Goal: Task Accomplishment & Management: Manage account settings

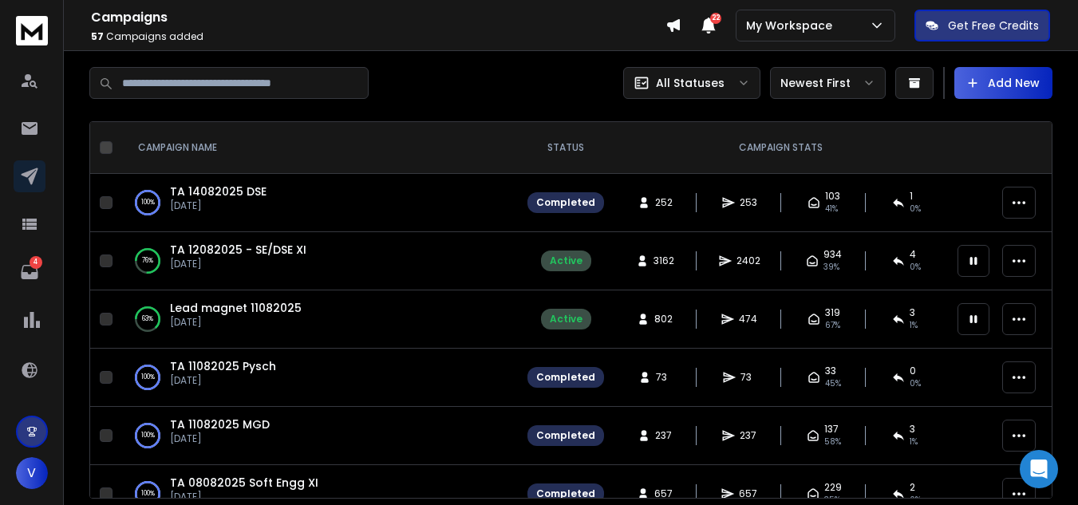
drag, startPoint x: 0, startPoint y: 0, endPoint x: 248, endPoint y: 311, distance: 397.9
click at [248, 311] on span "Lead magnet 11082025" at bounding box center [236, 308] width 132 height 16
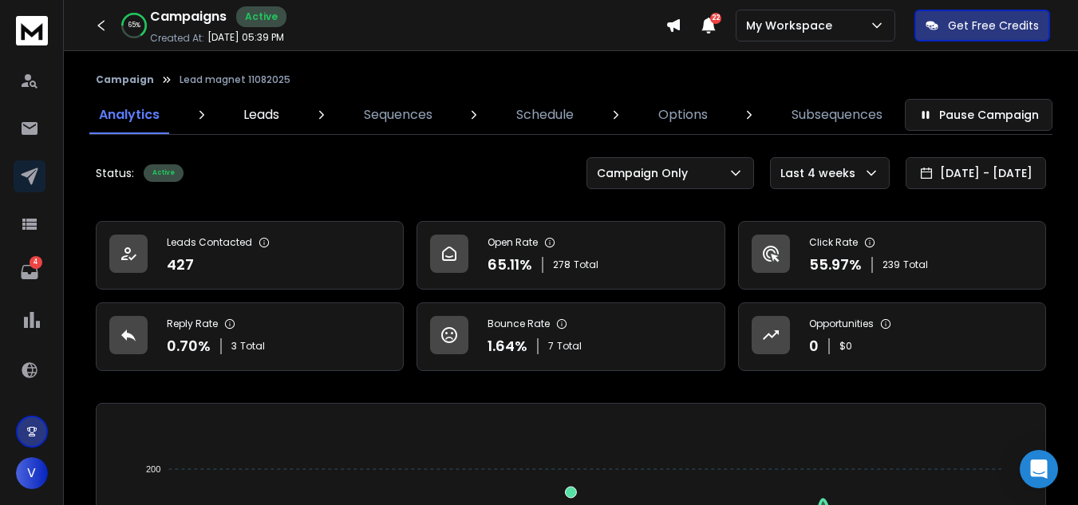
click at [272, 123] on p "Leads" at bounding box center [261, 114] width 36 height 19
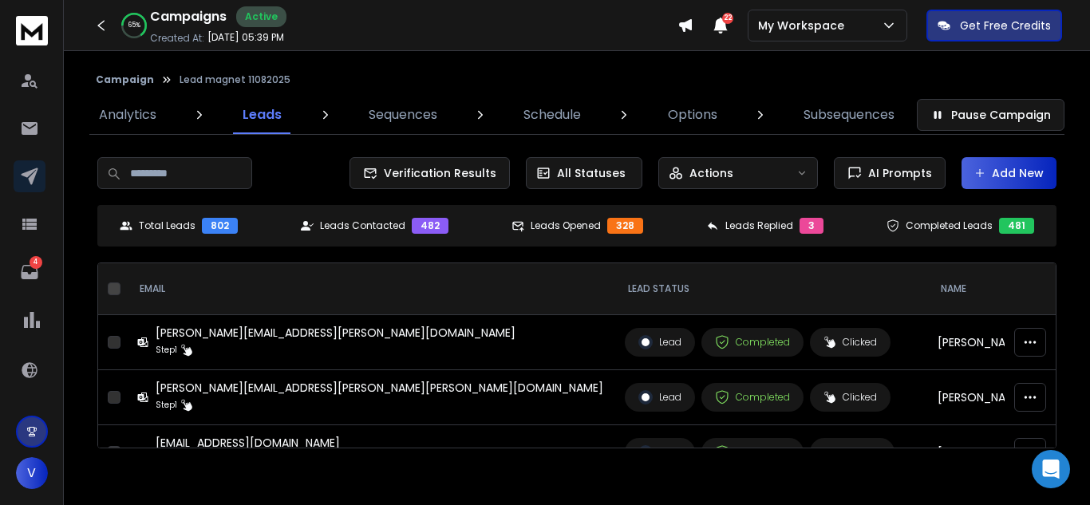
click at [1005, 173] on button "Add New" at bounding box center [1008, 173] width 95 height 32
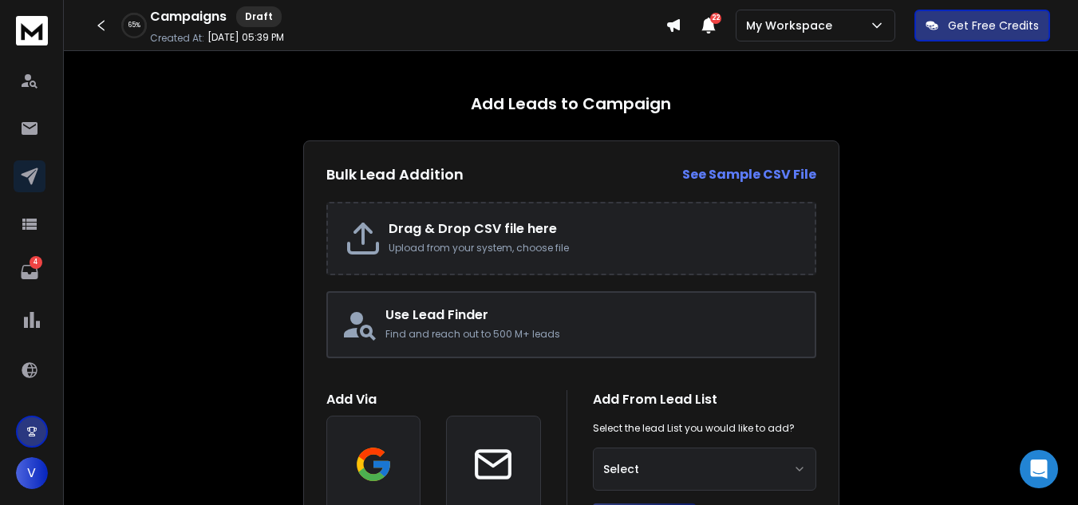
click at [416, 235] on h2 "Drag & Drop CSV file here" at bounding box center [593, 228] width 410 height 19
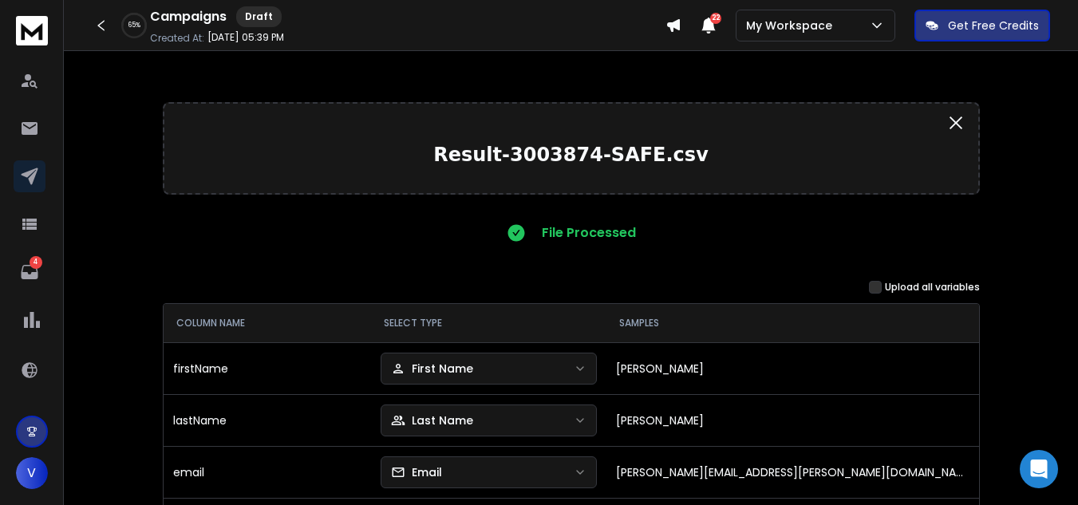
click at [958, 120] on icon at bounding box center [954, 122] width 13 height 13
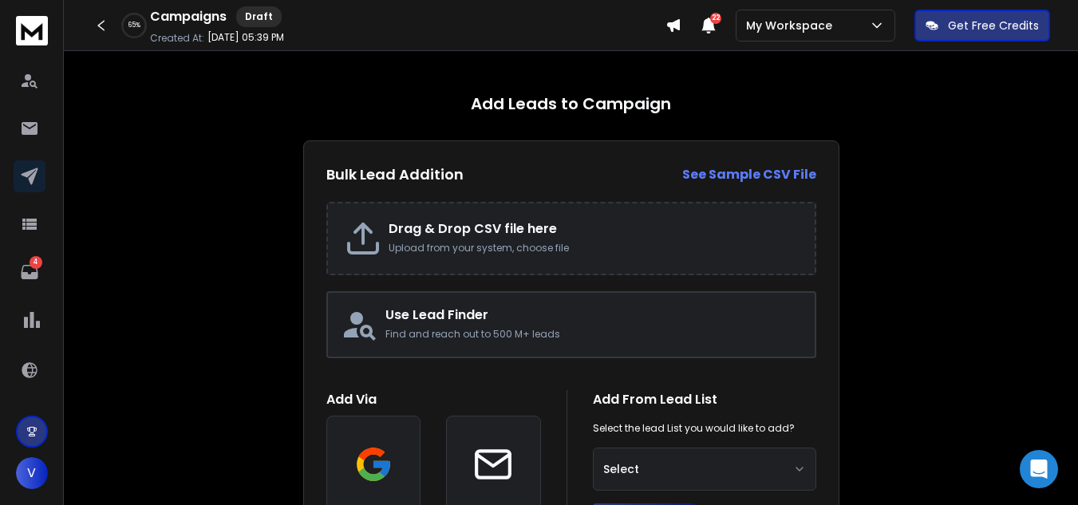
click at [447, 233] on h2 "Drag & Drop CSV file here" at bounding box center [593, 228] width 410 height 19
click at [451, 235] on h2 "Drag & Drop CSV file here" at bounding box center [593, 228] width 410 height 19
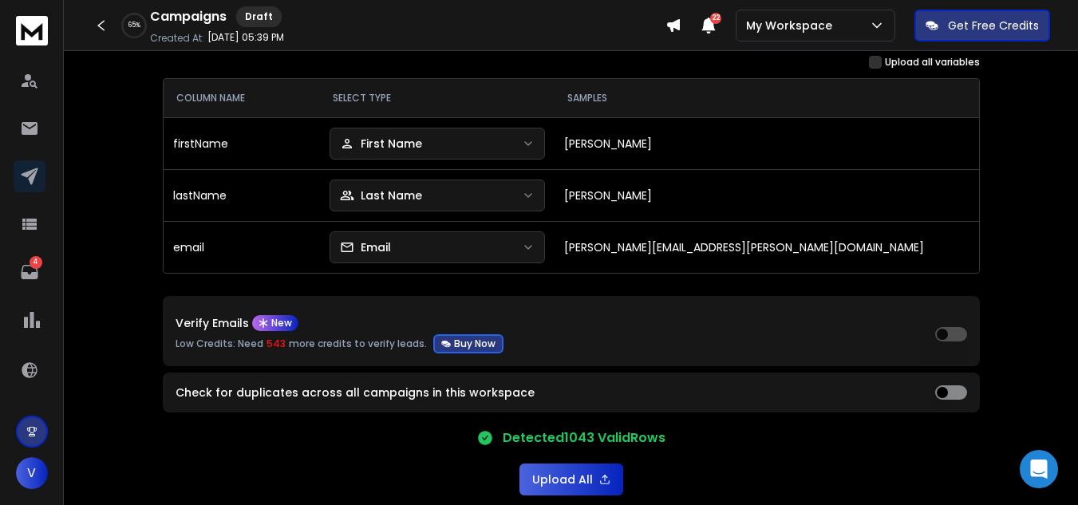
scroll to position [241, 0]
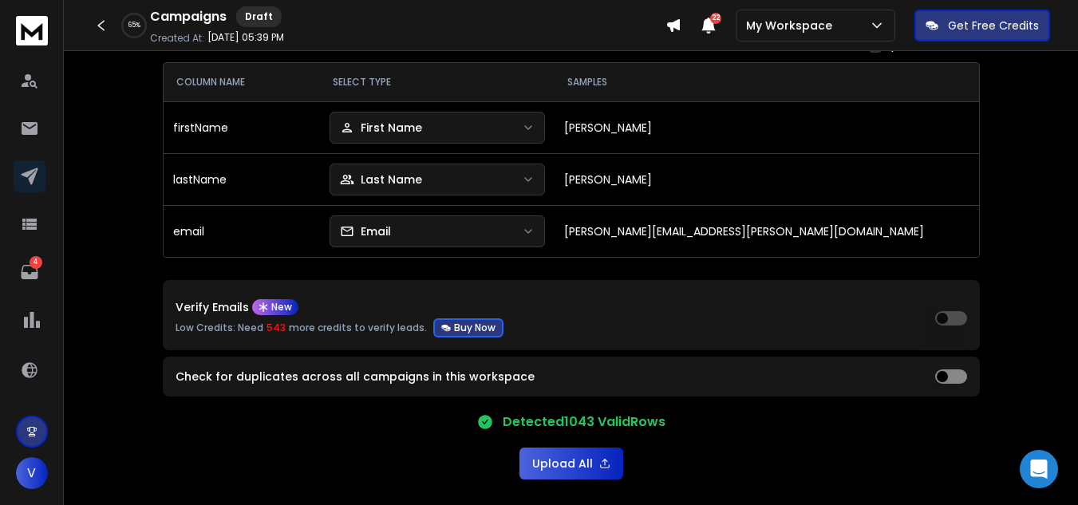
click at [960, 378] on button "Check for duplicates across all campaigns in this workspace" at bounding box center [951, 376] width 32 height 14
click at [937, 378] on button "Check for duplicates across all campaigns in this workspace" at bounding box center [951, 376] width 32 height 14
click at [564, 469] on button "Upload All" at bounding box center [571, 463] width 104 height 32
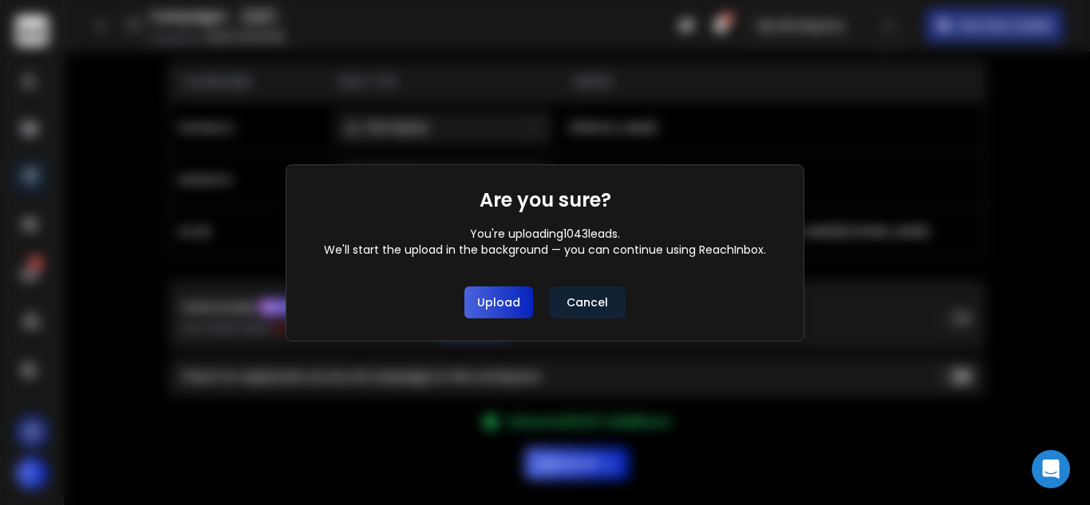
click at [480, 304] on button "Upload" at bounding box center [498, 302] width 69 height 32
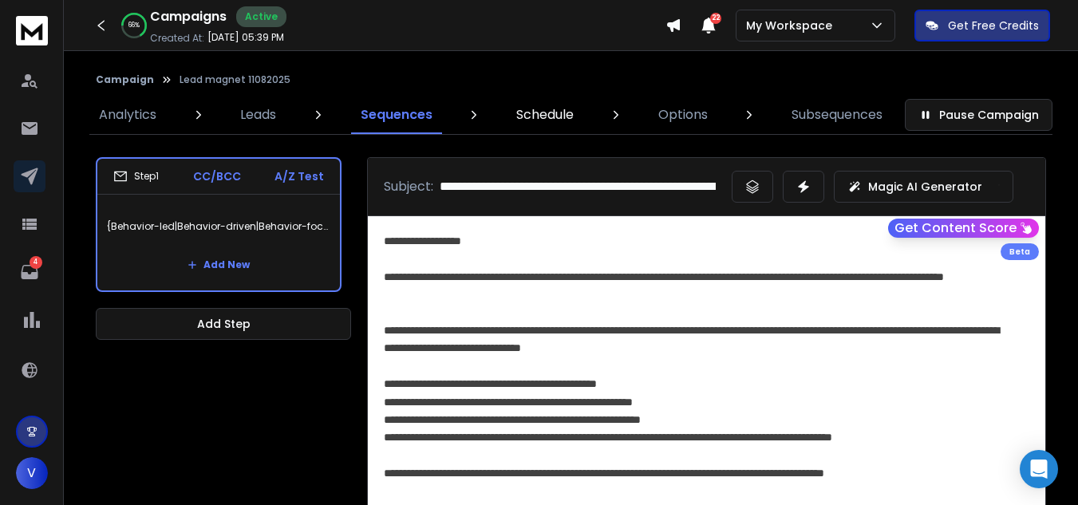
click at [530, 107] on p "Schedule" at bounding box center [544, 114] width 57 height 19
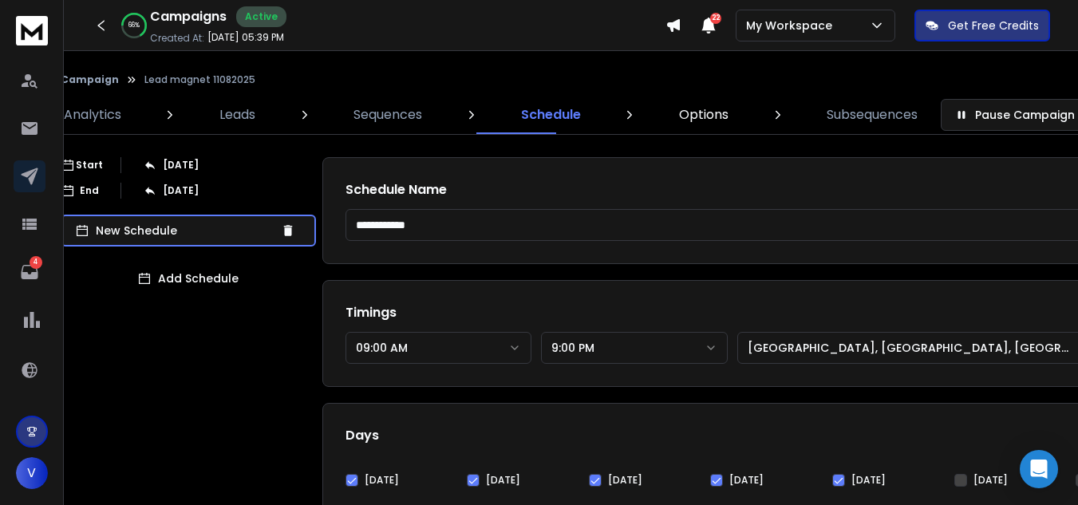
click at [691, 112] on p "Options" at bounding box center [703, 114] width 49 height 19
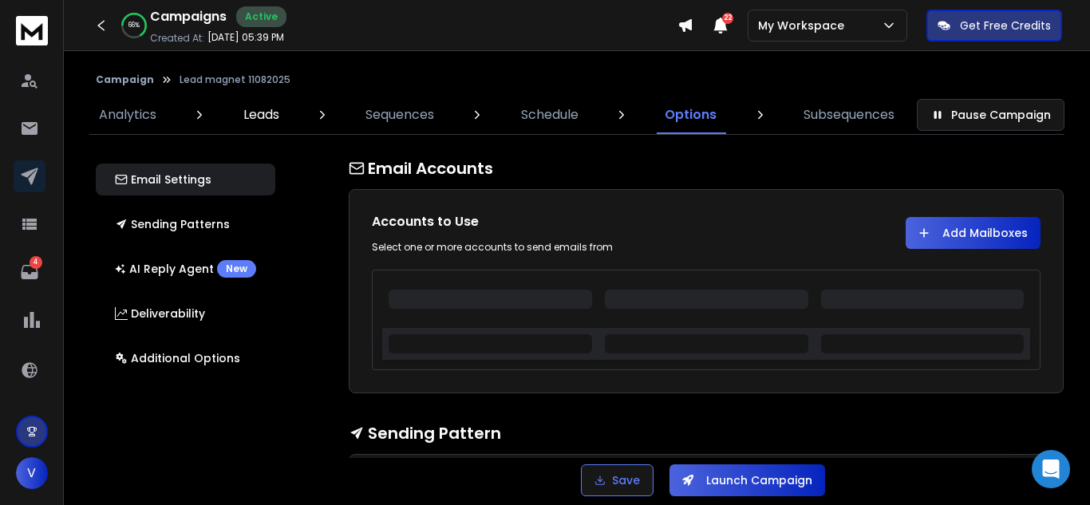
click at [267, 115] on p "Leads" at bounding box center [261, 114] width 36 height 19
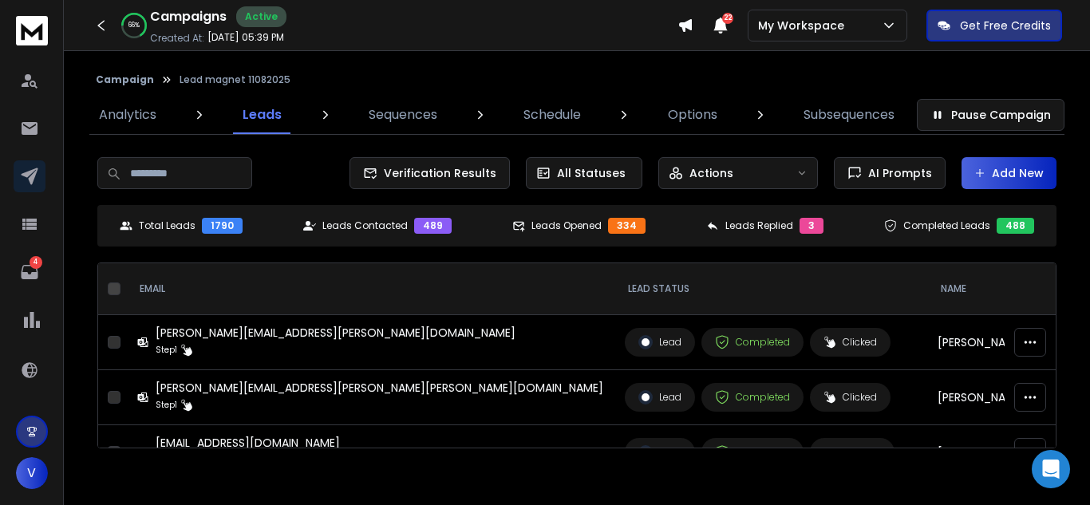
click at [121, 85] on button "Campaign" at bounding box center [125, 79] width 58 height 13
